Goal: Information Seeking & Learning: Check status

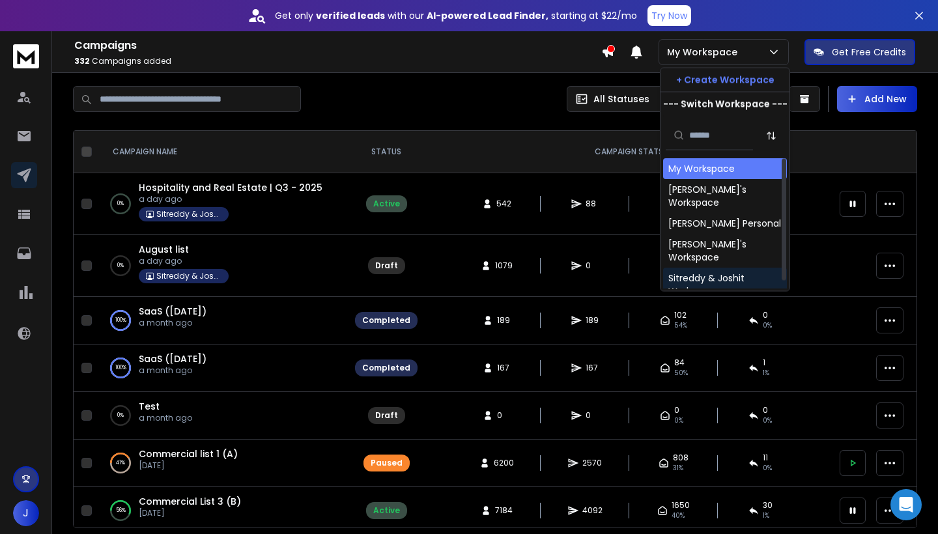
click at [717, 271] on div "Sitreddy & Joshit Workspace" at bounding box center [724, 284] width 113 height 26
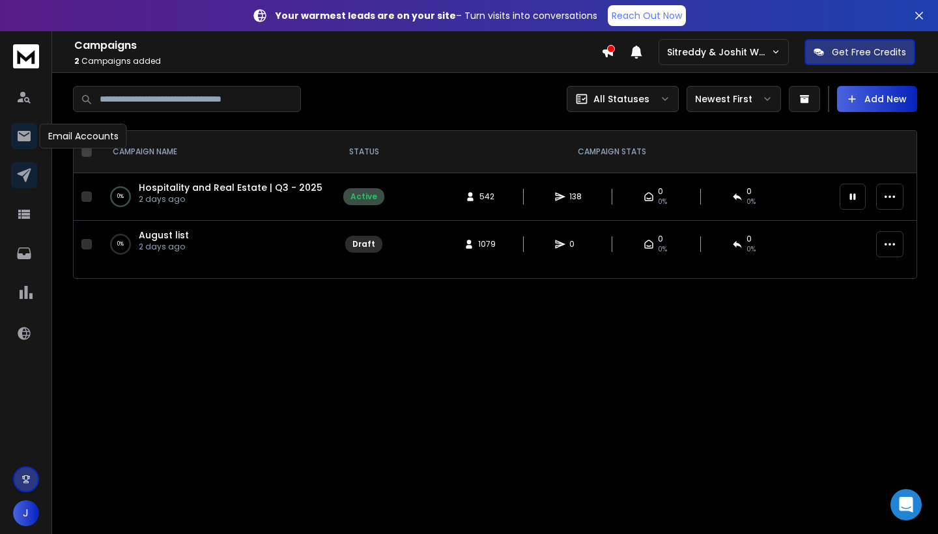
click at [29, 142] on icon at bounding box center [24, 136] width 16 height 16
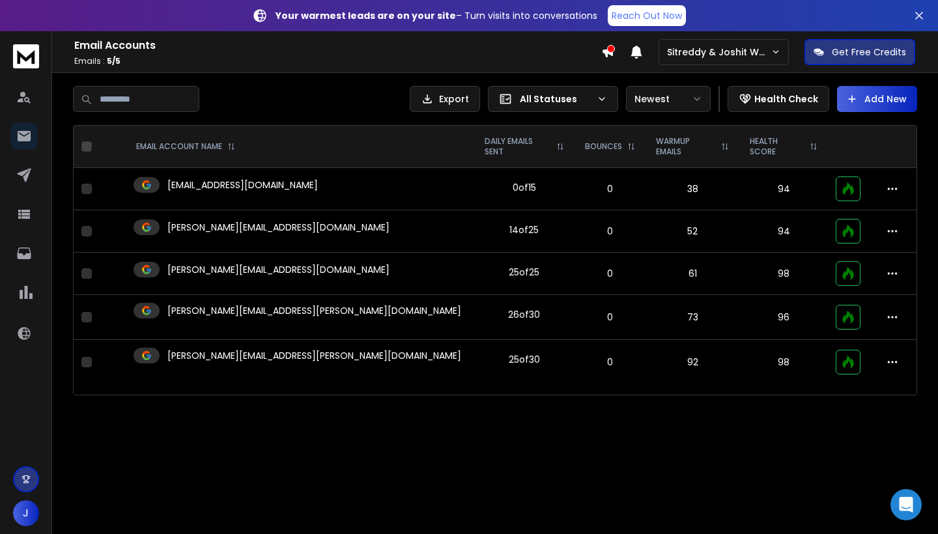
click at [339, 395] on div "Export All Statuses Newest Health Check Add New EMAIL ACCOUNT NAME DAILY EMAILS…" at bounding box center [495, 240] width 844 height 309
click at [337, 395] on div "Export All Statuses Newest Health Check Add New EMAIL ACCOUNT NAME DAILY EMAILS…" at bounding box center [495, 240] width 844 height 309
click at [508, 359] on div "25 of 30" at bounding box center [523, 359] width 31 height 13
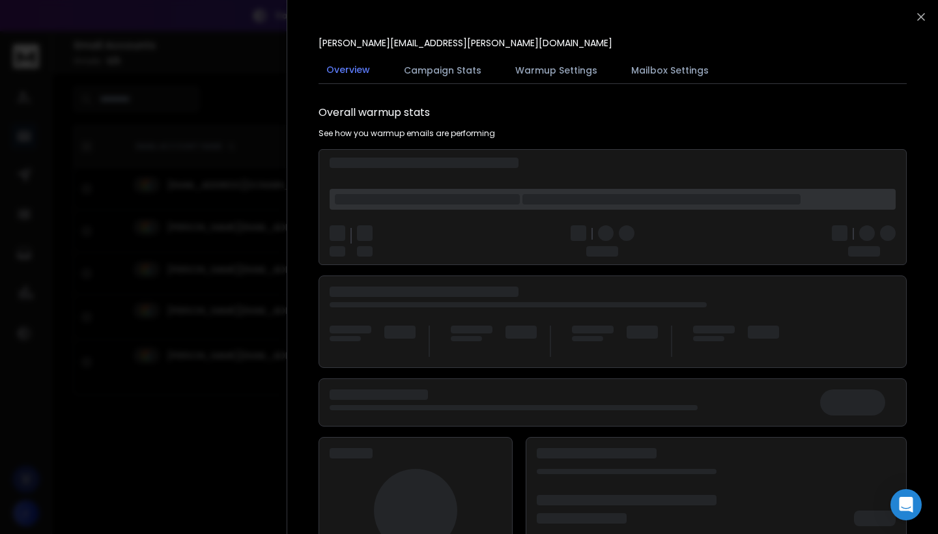
click at [447, 77] on button "Campaign Stats" at bounding box center [442, 70] width 93 height 29
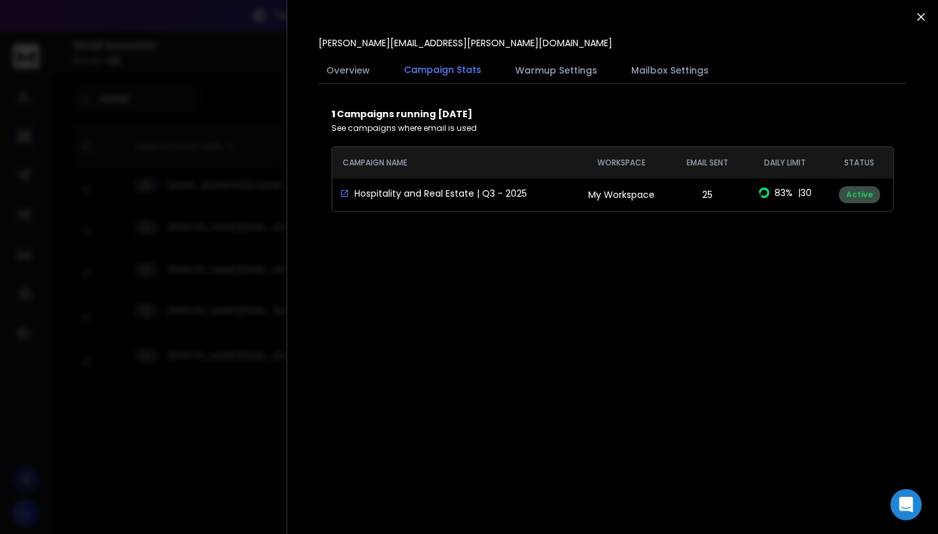
click at [910, 16] on div "[PERSON_NAME][EMAIL_ADDRESS][PERSON_NAME][DOMAIN_NAME] Overview Campaign Stats …" at bounding box center [612, 131] width 619 height 230
click at [919, 17] on icon "button" at bounding box center [920, 16] width 13 height 13
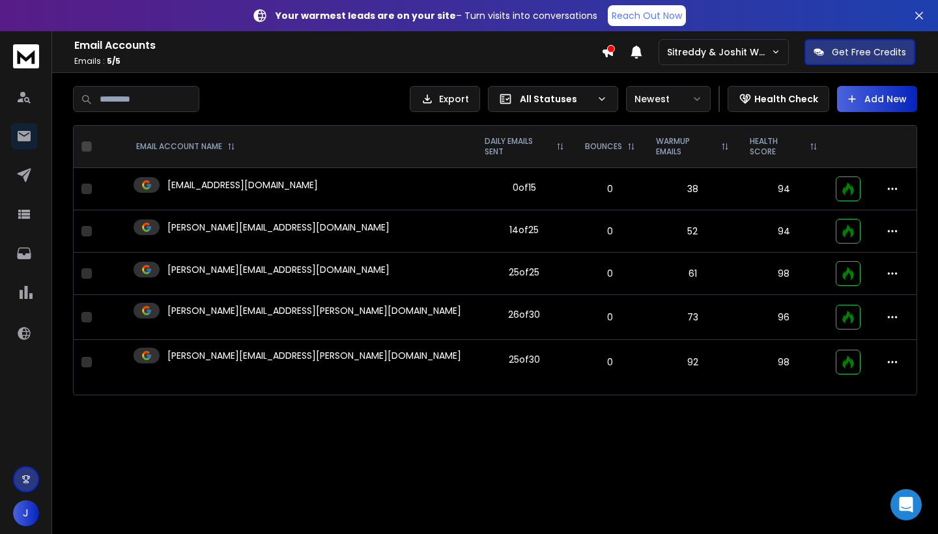
click at [307, 305] on div "[PERSON_NAME][EMAIL_ADDRESS][PERSON_NAME][DOMAIN_NAME]" at bounding box center [296, 311] width 327 height 16
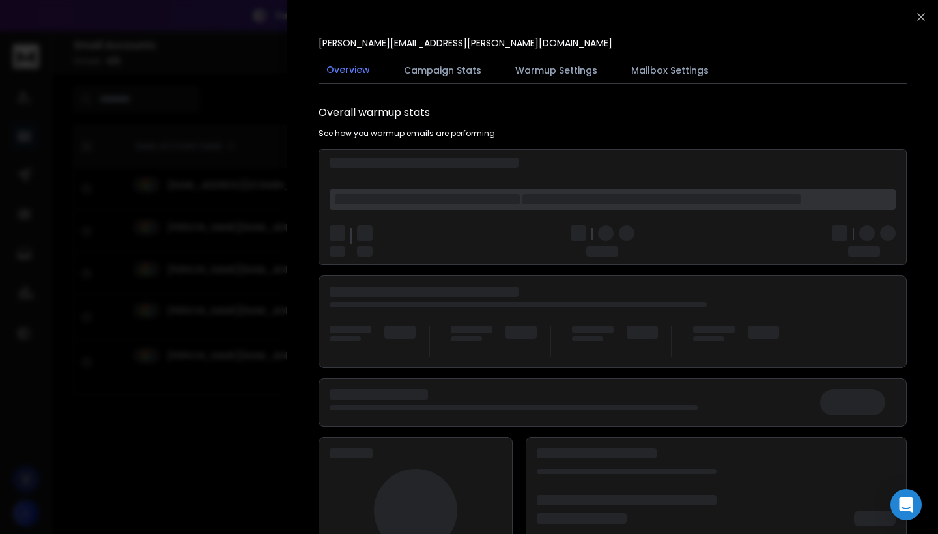
click at [441, 62] on button "Campaign Stats" at bounding box center [442, 70] width 93 height 29
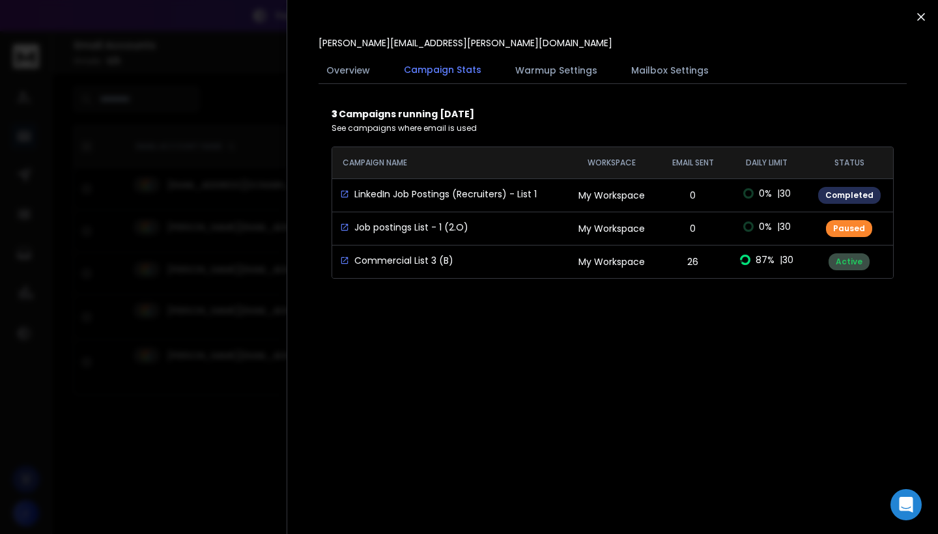
click at [919, 16] on icon "button" at bounding box center [920, 16] width 13 height 13
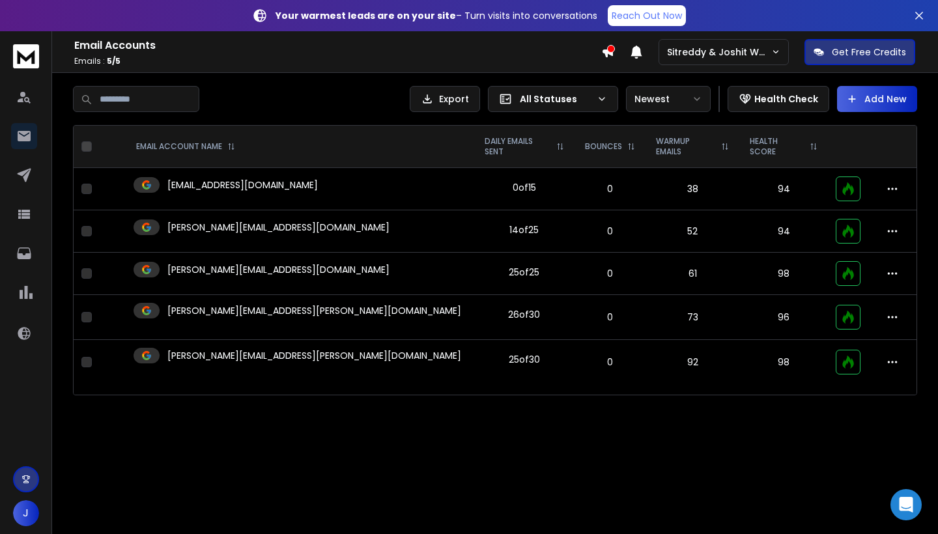
click at [332, 315] on div "[PERSON_NAME][EMAIL_ADDRESS][PERSON_NAME][DOMAIN_NAME]" at bounding box center [299, 313] width 333 height 21
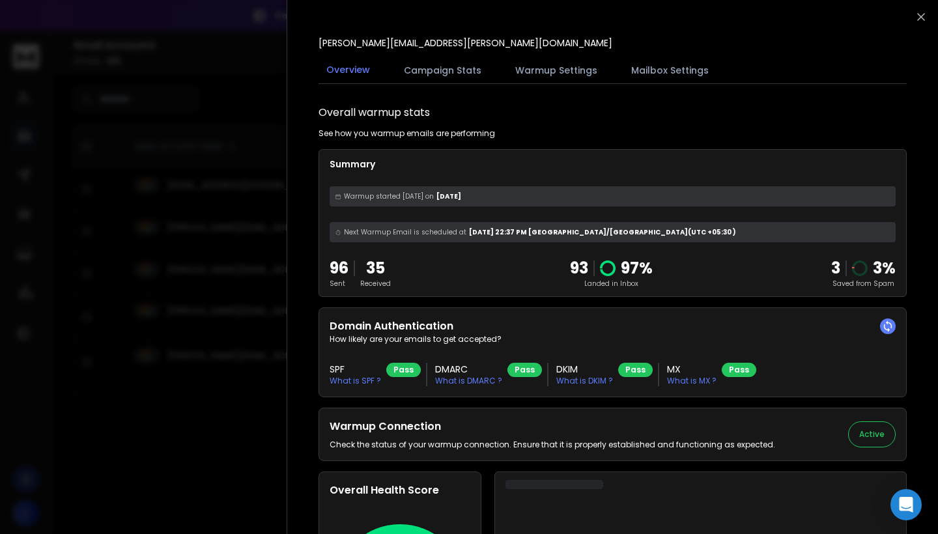
click at [460, 69] on button "Campaign Stats" at bounding box center [442, 70] width 93 height 29
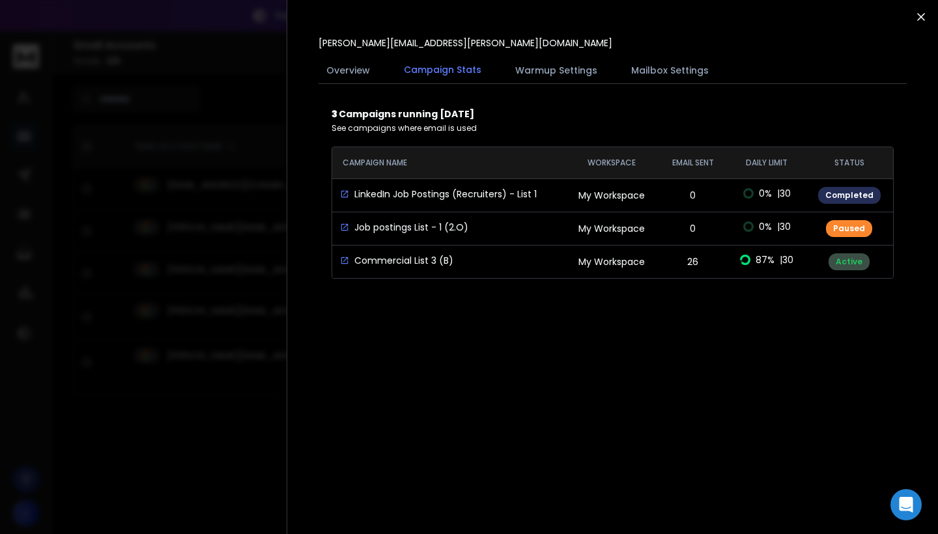
click at [921, 10] on icon "button" at bounding box center [920, 16] width 13 height 13
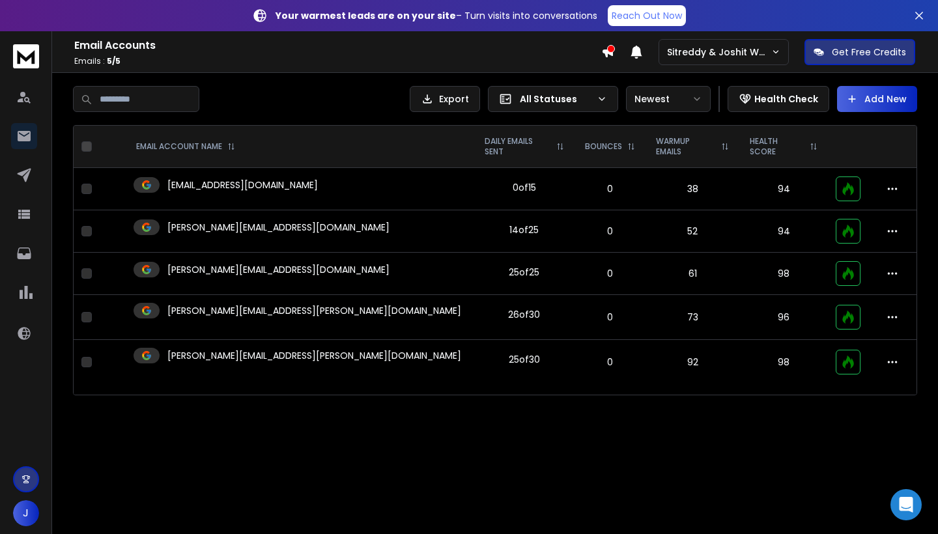
click at [267, 268] on p "[PERSON_NAME][EMAIL_ADDRESS][DOMAIN_NAME]" at bounding box center [278, 269] width 222 height 13
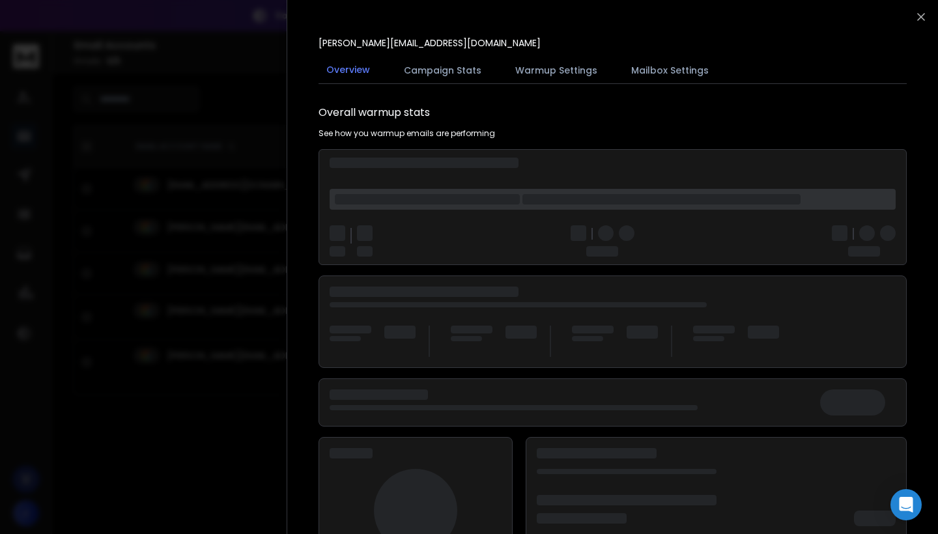
click at [458, 68] on button "Campaign Stats" at bounding box center [442, 70] width 93 height 29
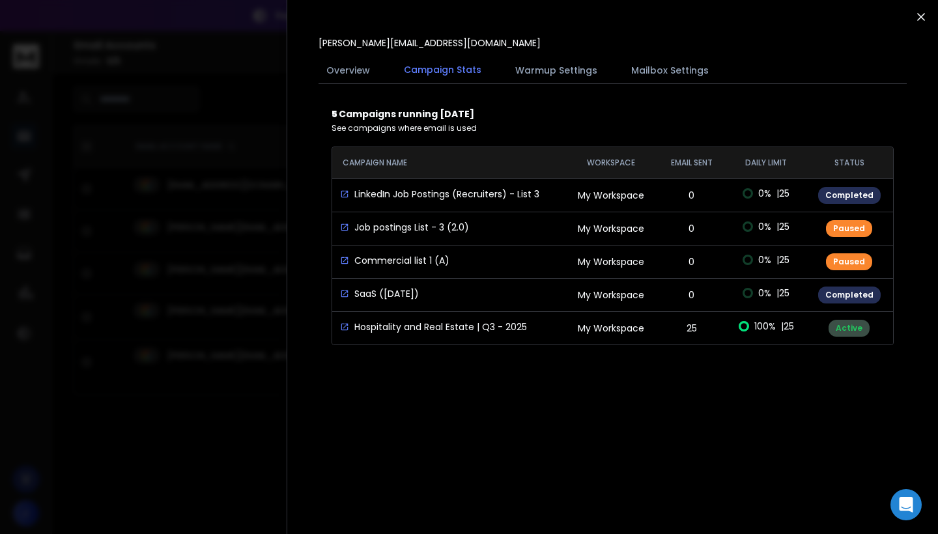
click at [917, 16] on icon "button" at bounding box center [920, 17] width 7 height 7
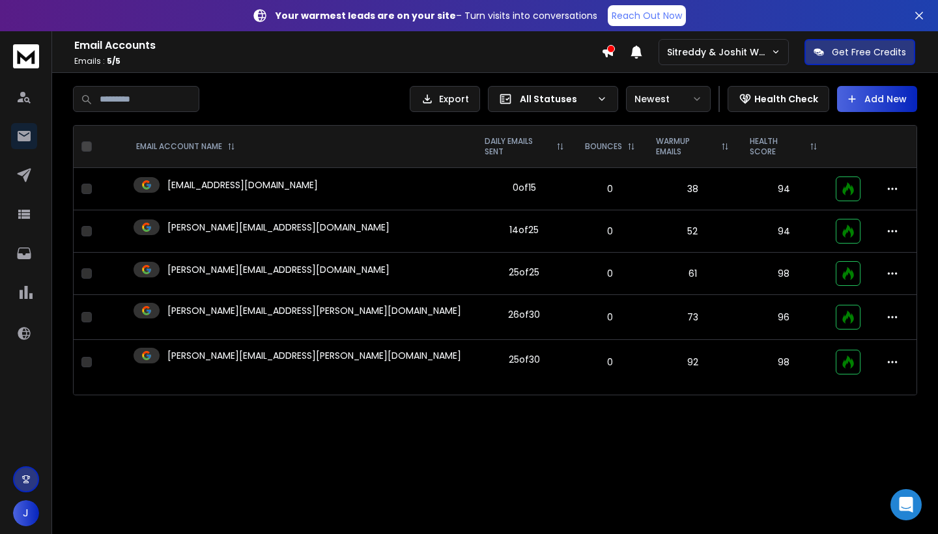
click at [259, 220] on div "[PERSON_NAME][EMAIL_ADDRESS][DOMAIN_NAME]" at bounding box center [261, 227] width 256 height 16
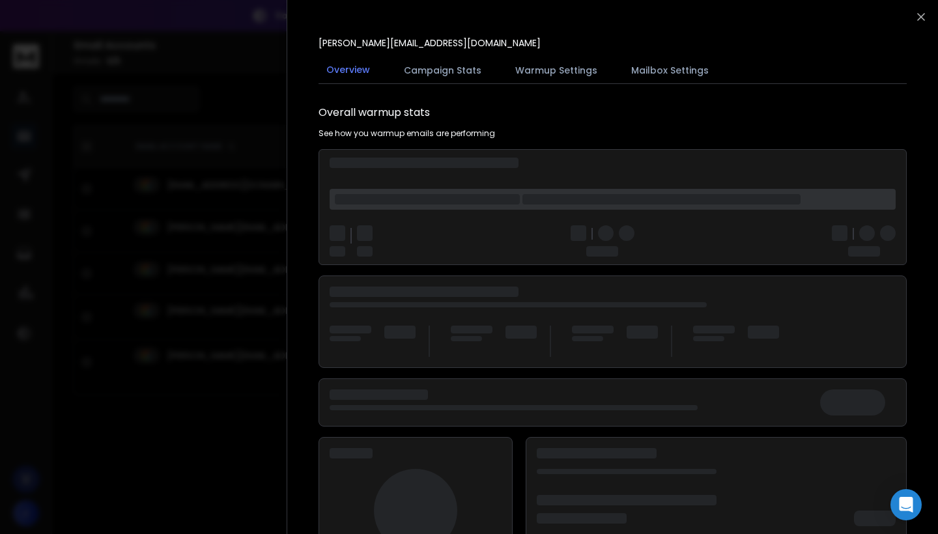
click at [451, 67] on button "Campaign Stats" at bounding box center [442, 70] width 93 height 29
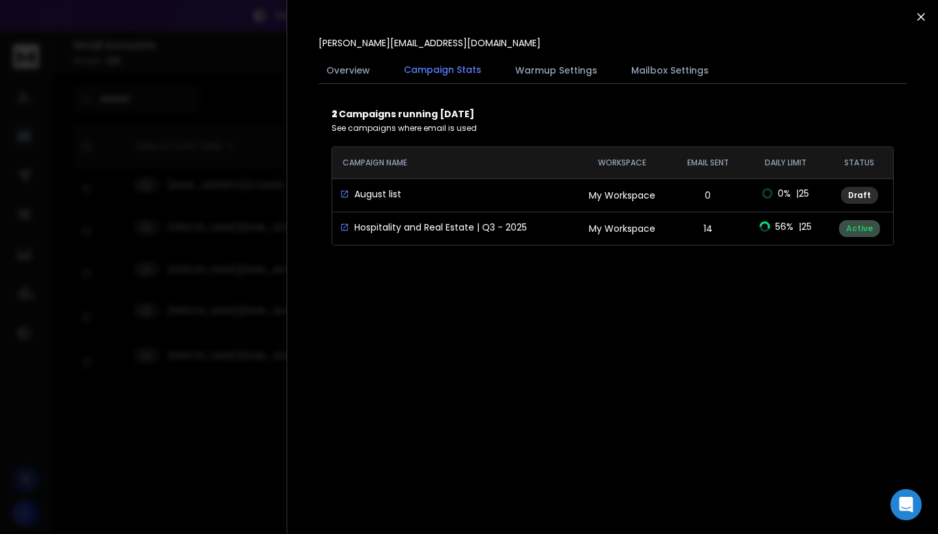
click at [917, 22] on icon "button" at bounding box center [920, 16] width 13 height 13
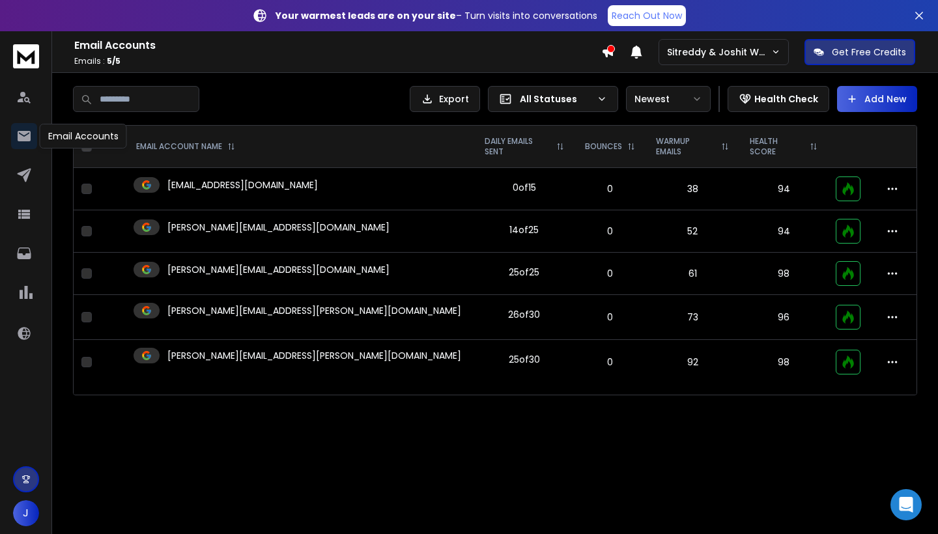
click at [29, 141] on icon at bounding box center [24, 136] width 16 height 16
